Goal: Task Accomplishment & Management: Manage account settings

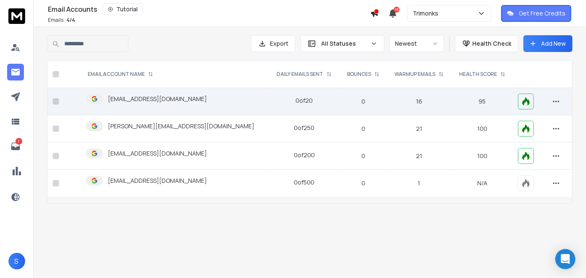
click at [137, 98] on p "shyam@zavara.io" at bounding box center [157, 99] width 99 height 8
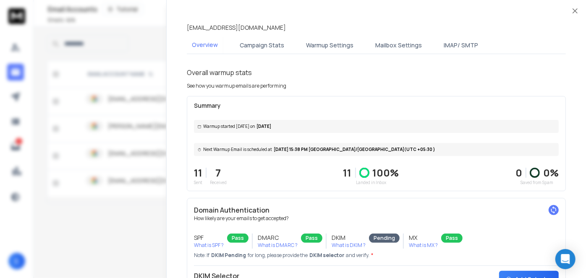
click at [467, 40] on button "IMAP/ SMTP" at bounding box center [461, 45] width 44 height 18
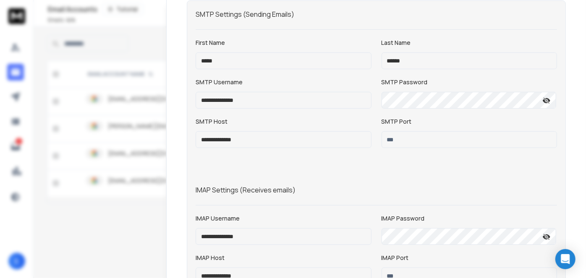
scroll to position [202, 0]
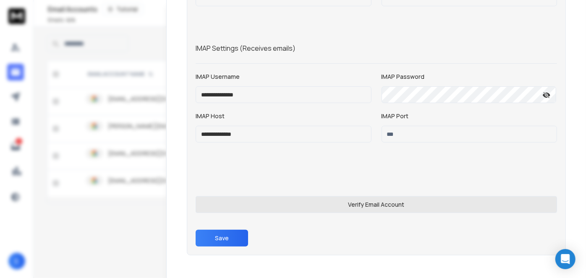
click at [386, 206] on button "Verify Email Account" at bounding box center [376, 204] width 361 height 17
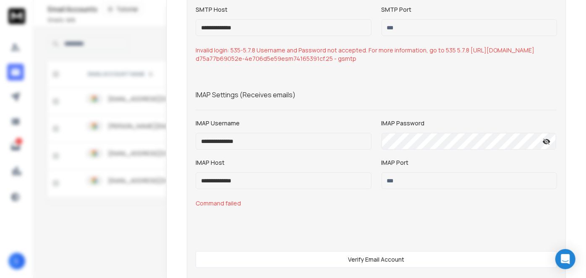
scroll to position [152, 0]
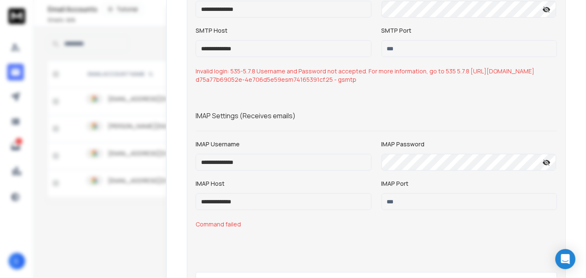
click at [548, 162] on div at bounding box center [549, 163] width 13 height 8
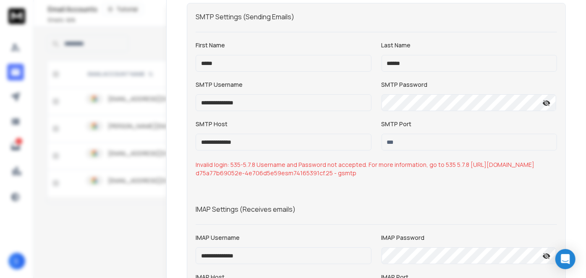
scroll to position [37, 0]
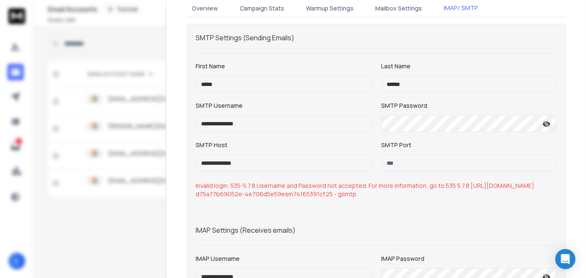
click at [543, 121] on icon at bounding box center [547, 124] width 8 height 8
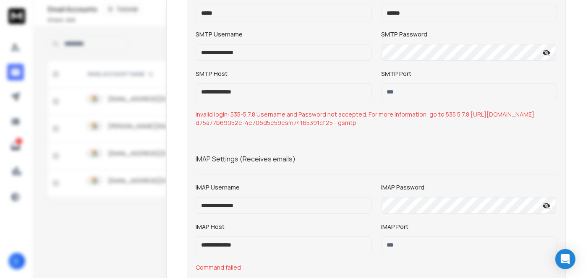
scroll to position [113, 0]
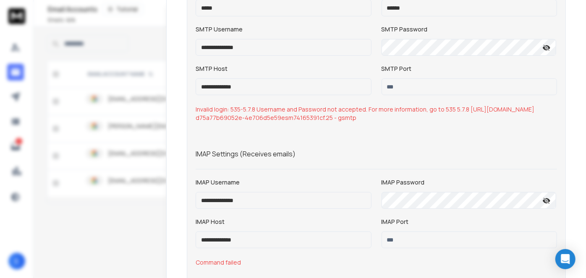
click at [543, 198] on icon at bounding box center [547, 201] width 8 height 8
click at [543, 50] on icon at bounding box center [547, 47] width 8 height 5
click at [543, 49] on icon at bounding box center [547, 47] width 8 height 5
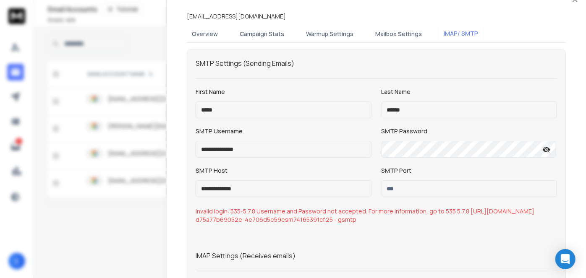
scroll to position [0, 0]
